Goal: Navigation & Orientation: Find specific page/section

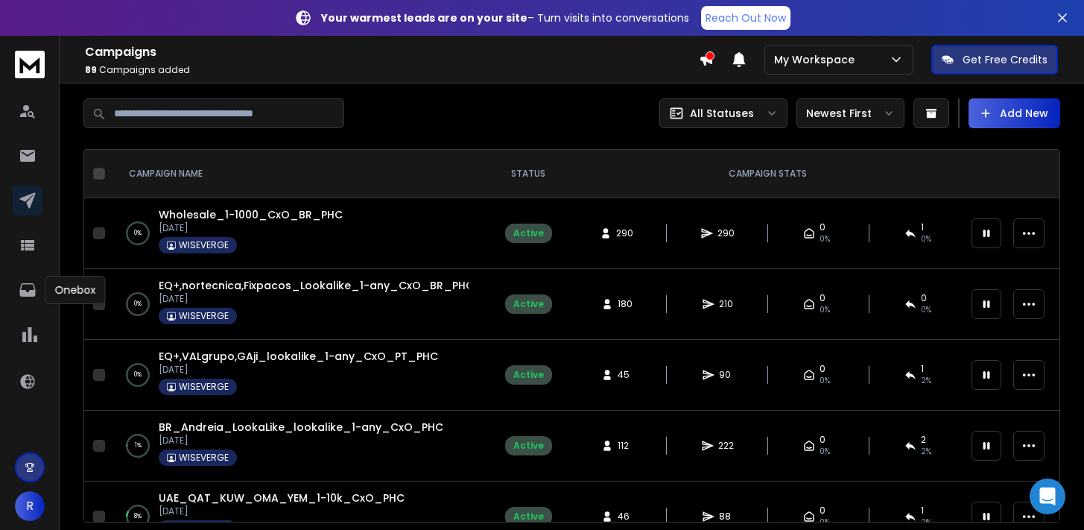
click at [29, 284] on icon at bounding box center [28, 290] width 18 height 18
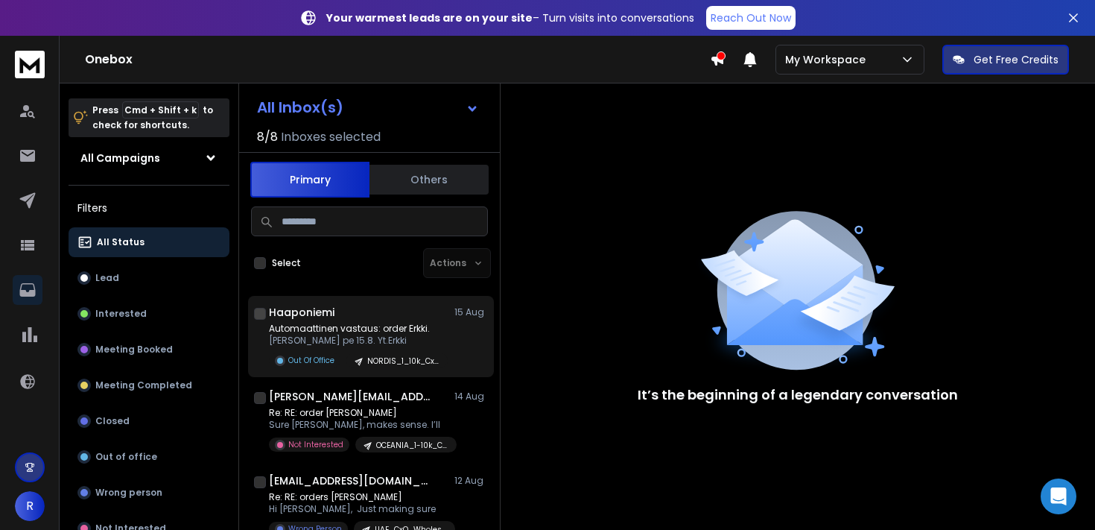
click at [344, 316] on div "Haaponiemi [DATE]" at bounding box center [378, 312] width 219 height 15
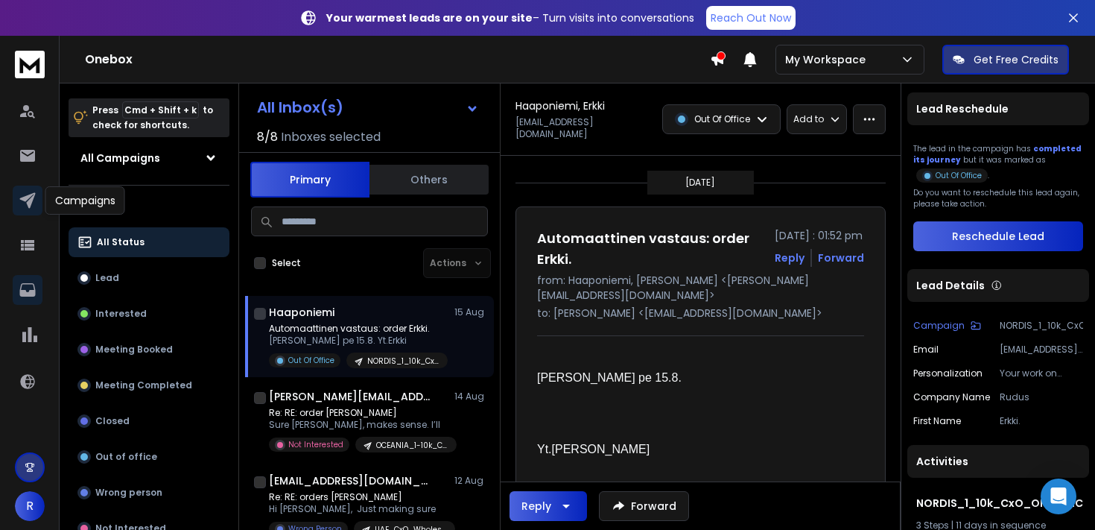
click at [30, 197] on icon at bounding box center [28, 200] width 18 height 18
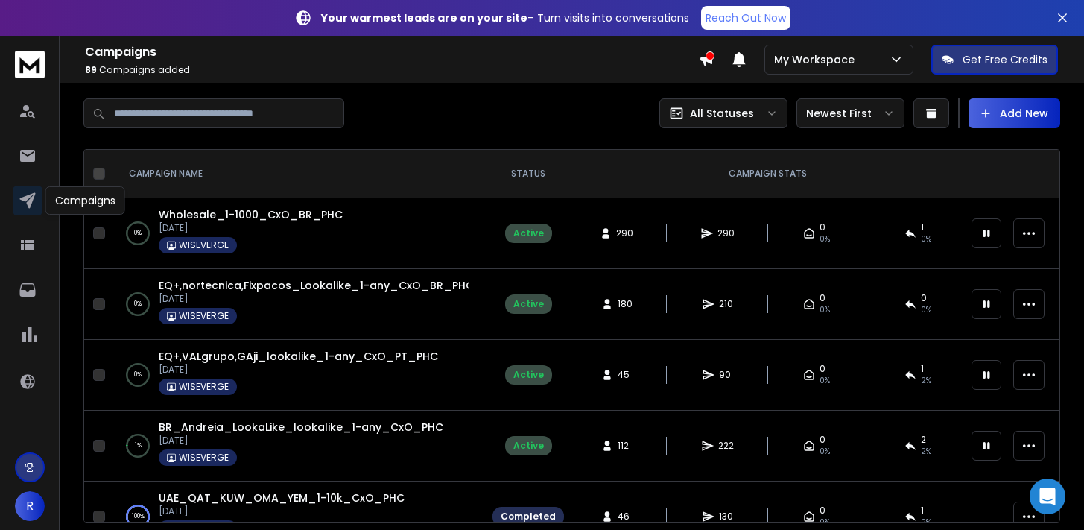
click at [32, 198] on icon at bounding box center [27, 200] width 16 height 16
click at [33, 297] on icon at bounding box center [28, 290] width 18 height 18
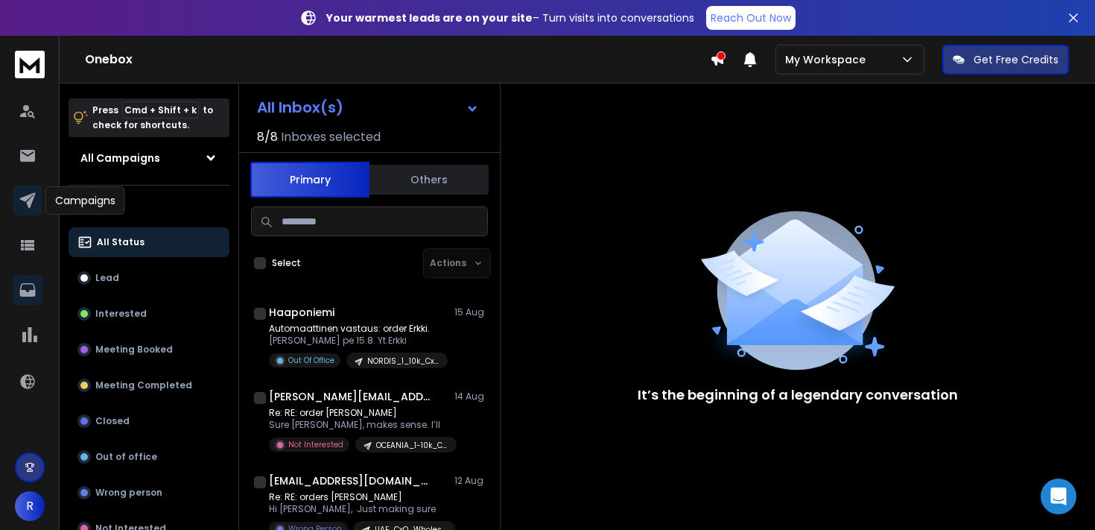
click at [31, 203] on icon at bounding box center [27, 200] width 16 height 16
